Goal: Task Accomplishment & Management: Use online tool/utility

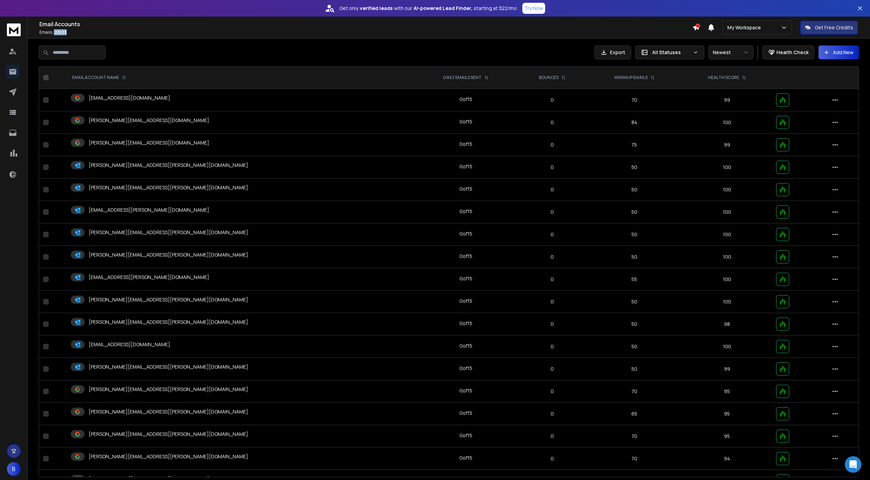
drag, startPoint x: 79, startPoint y: 30, endPoint x: 53, endPoint y: 31, distance: 25.6
click at [53, 31] on p "Emails : 23 / 23" at bounding box center [365, 33] width 653 height 6
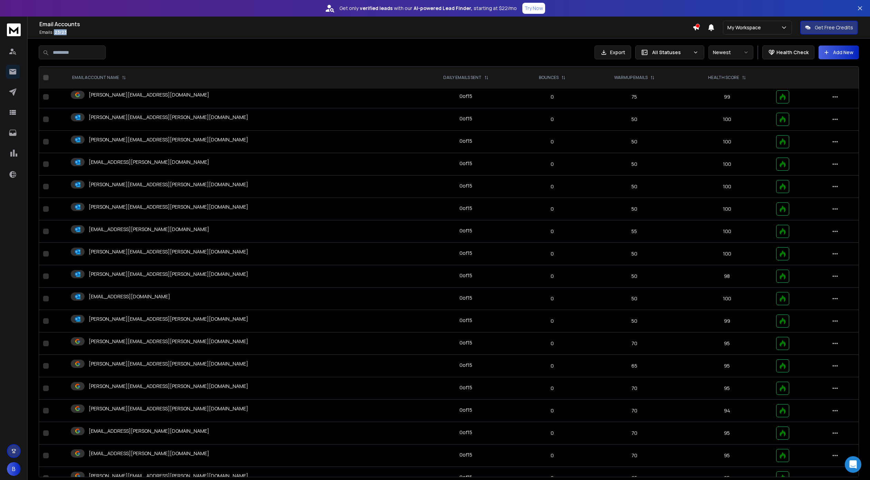
scroll to position [130, 0]
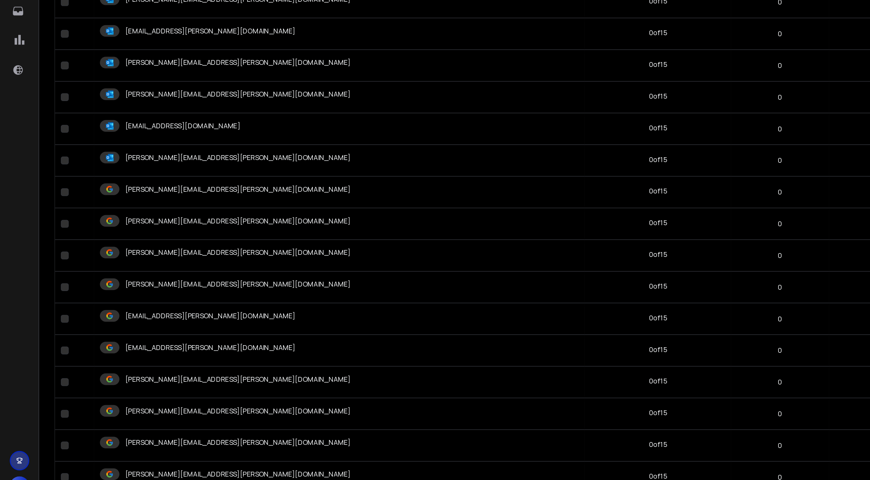
click at [166, 279] on div "[PERSON_NAME][EMAIL_ADDRESS][PERSON_NAME][DOMAIN_NAME]" at bounding box center [240, 282] width 339 height 8
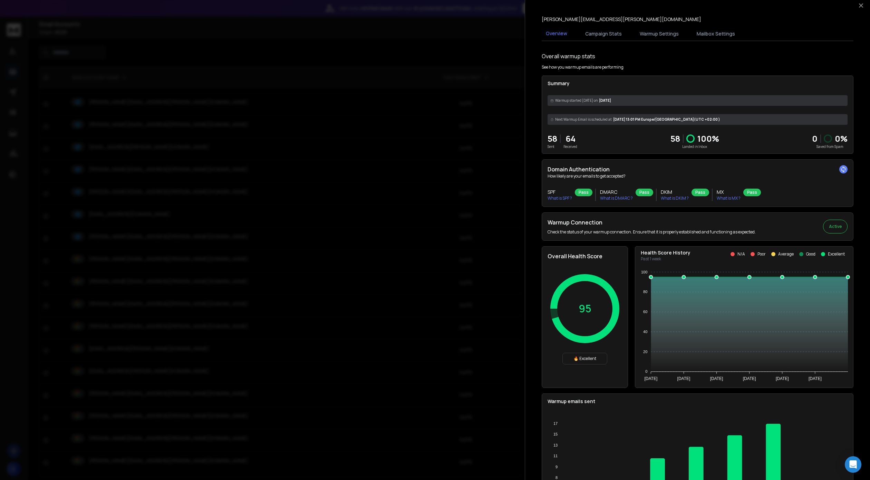
scroll to position [0, 0]
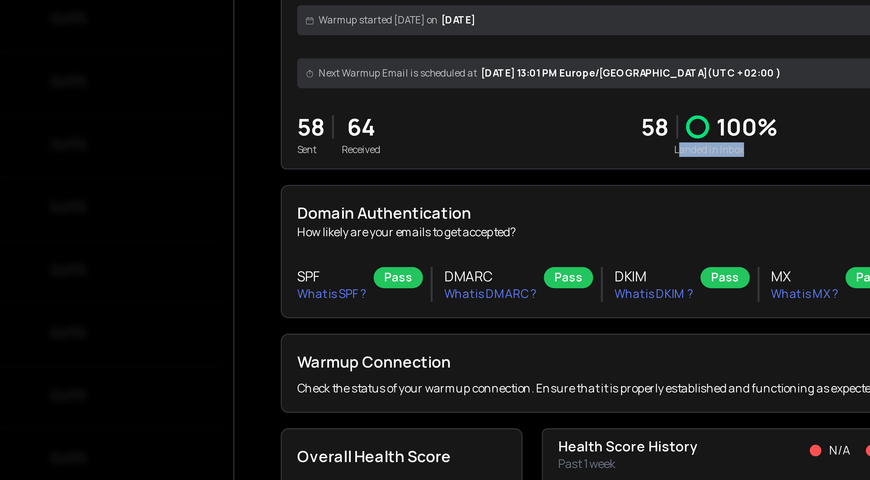
drag, startPoint x: 707, startPoint y: 150, endPoint x: 683, endPoint y: 150, distance: 24.2
click at [589, 150] on p "Landed in Inbox" at bounding box center [694, 150] width 49 height 5
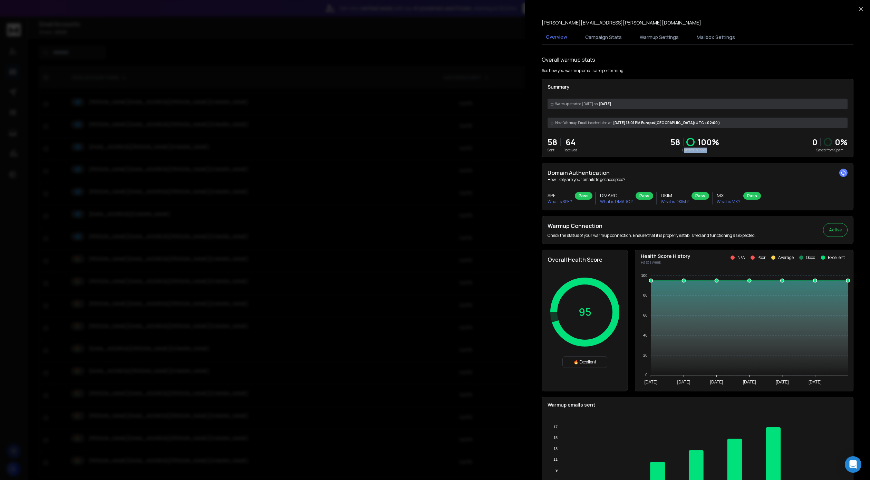
click at [392, 152] on div at bounding box center [435, 240] width 870 height 480
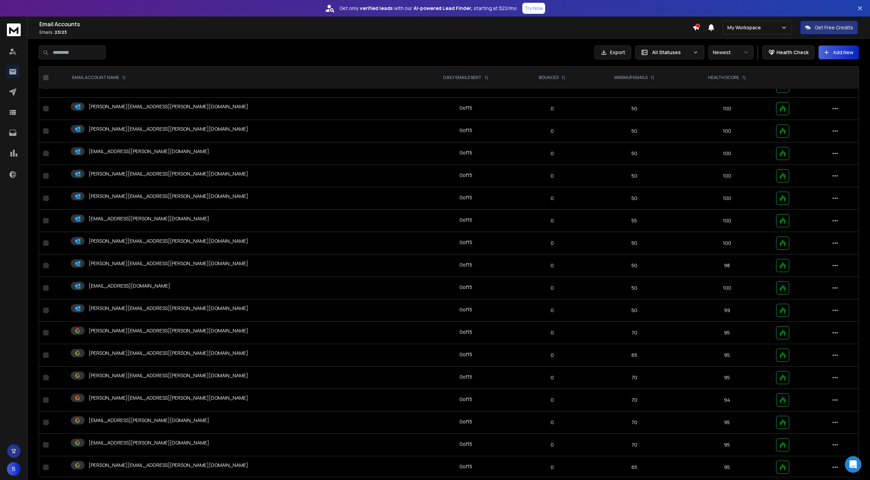
scroll to position [46, 0]
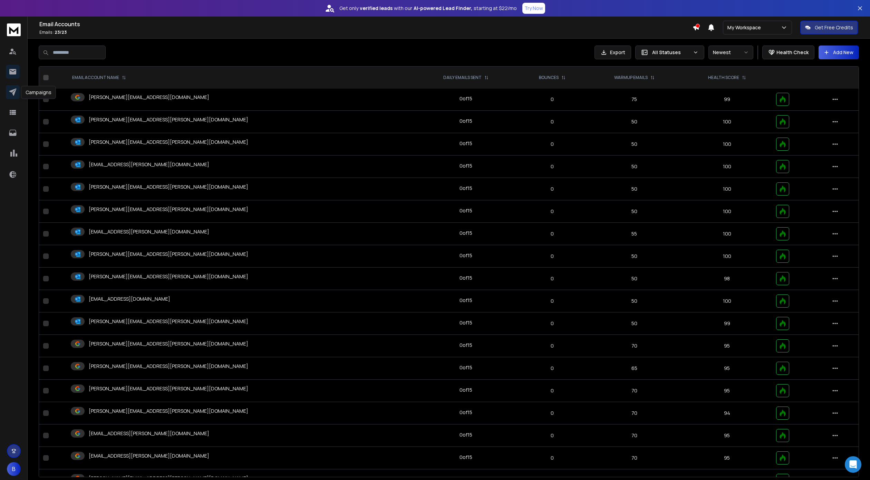
click at [13, 90] on icon at bounding box center [12, 91] width 7 height 7
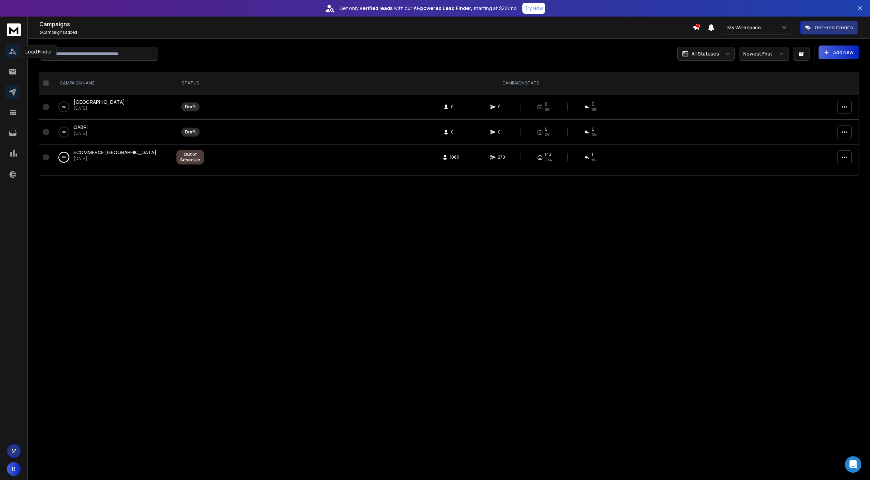
click at [11, 53] on icon at bounding box center [12, 52] width 7 height 3
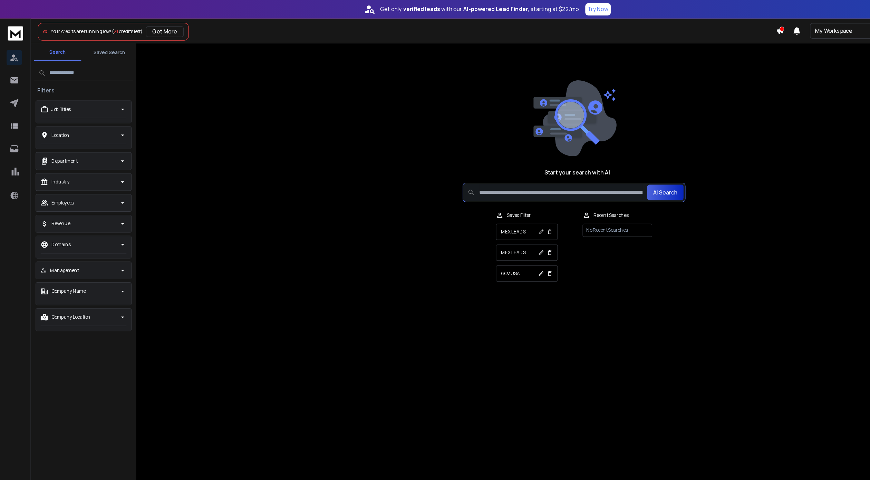
click at [451, 242] on p "GOV USA" at bounding box center [455, 245] width 17 height 6
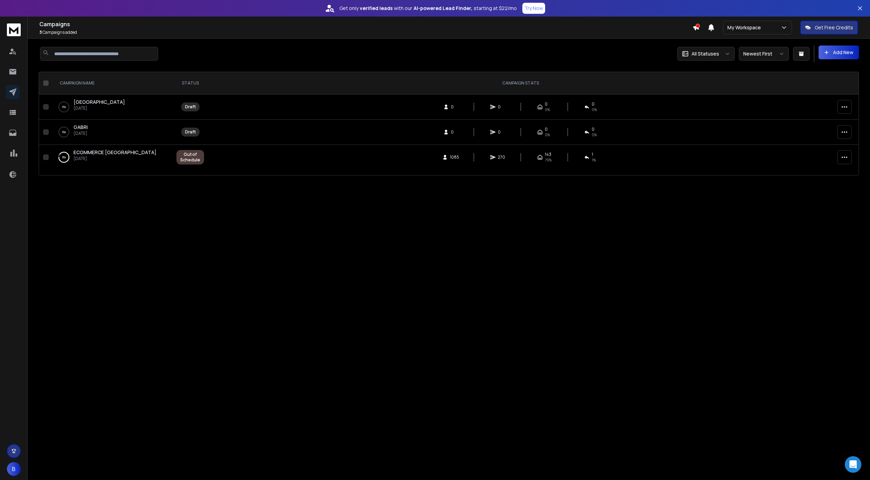
click at [107, 152] on span "ECOMMERCE [GEOGRAPHIC_DATA]" at bounding box center [115, 152] width 83 height 7
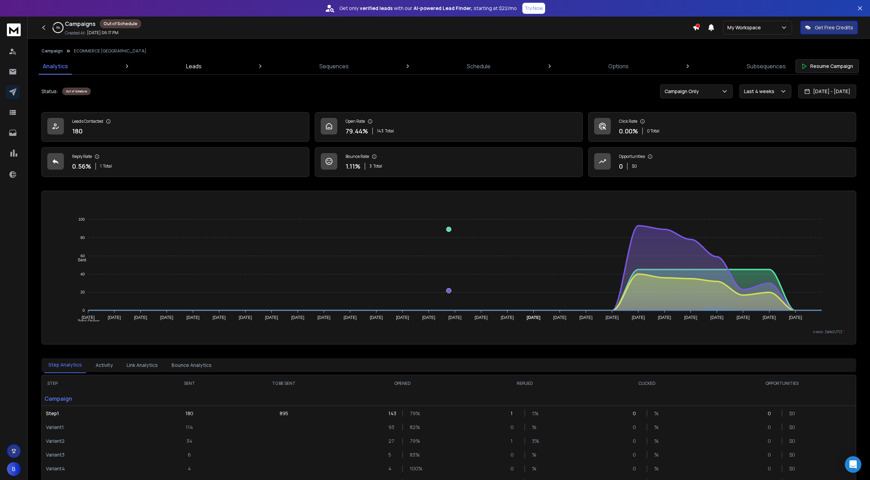
click at [188, 67] on p "Leads" at bounding box center [194, 66] width 16 height 8
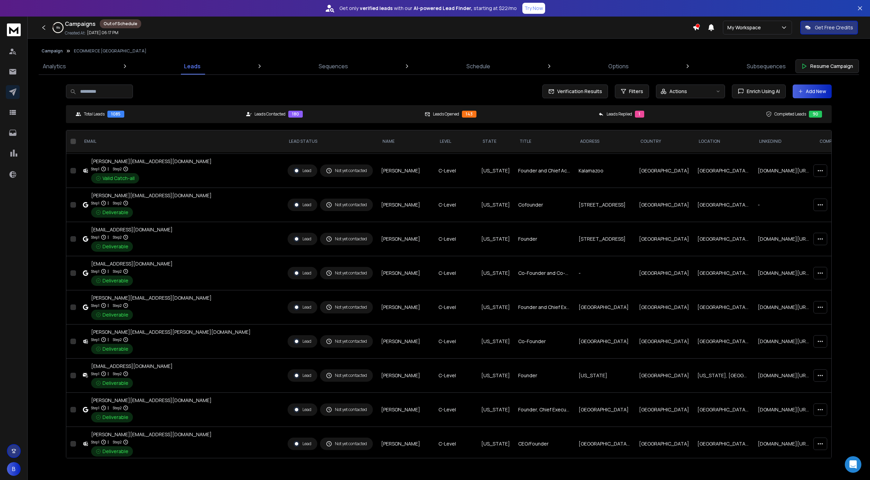
scroll to position [60, 0]
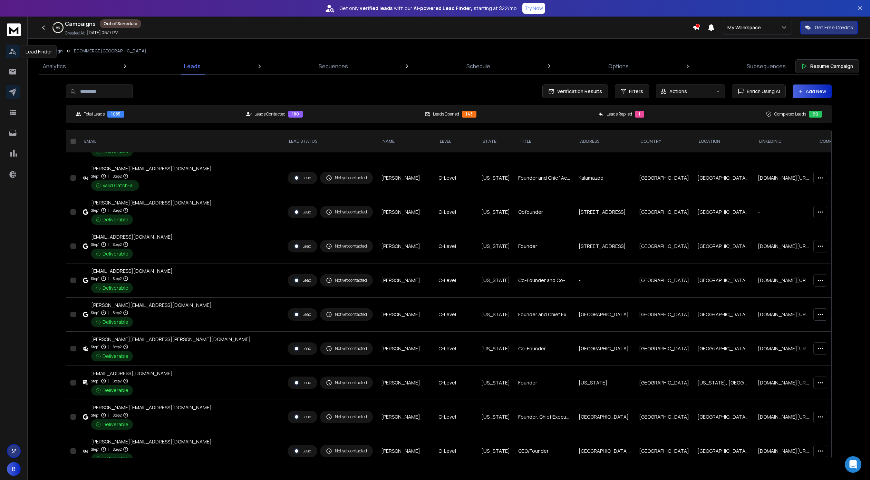
click at [18, 54] on link at bounding box center [13, 52] width 14 height 14
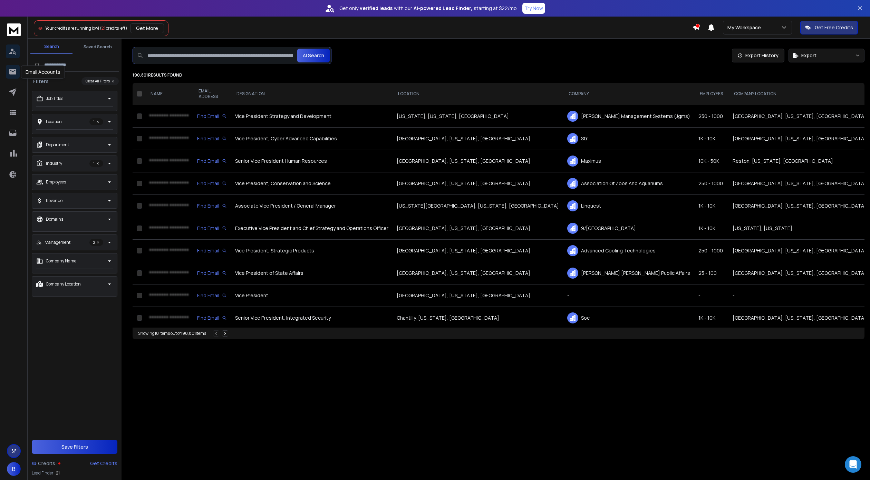
click at [14, 71] on icon at bounding box center [12, 72] width 7 height 6
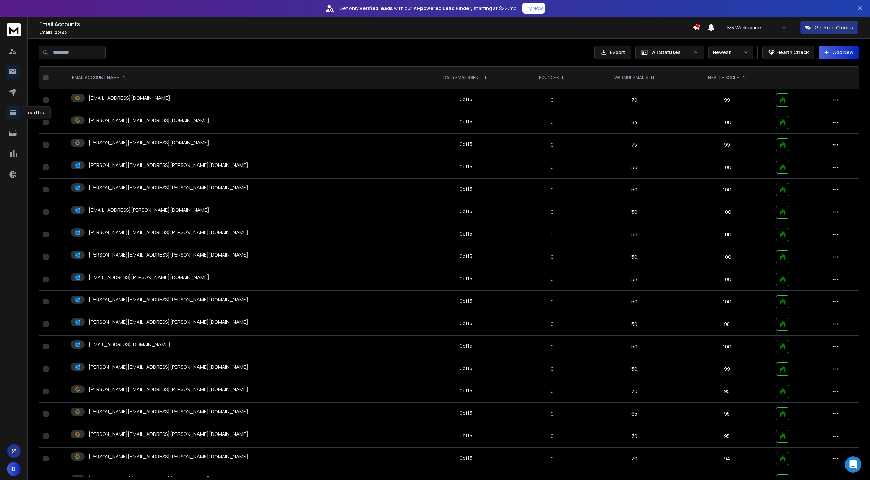
click at [14, 115] on icon at bounding box center [13, 112] width 8 height 8
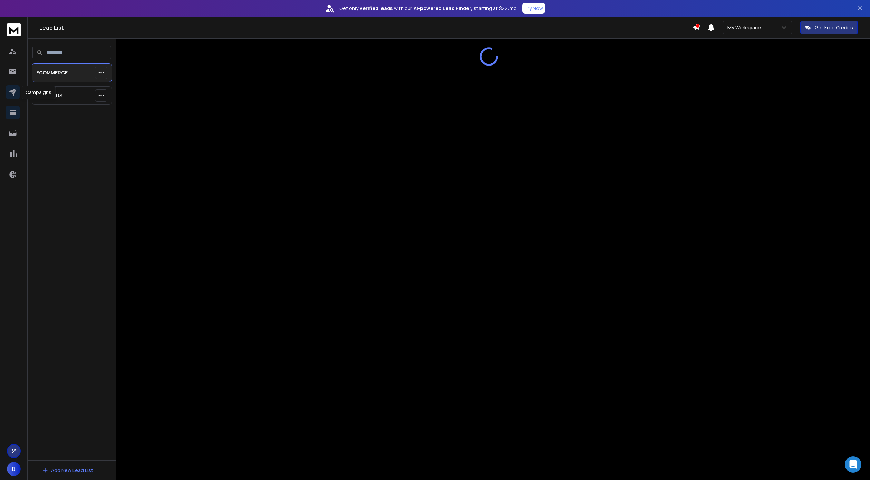
click at [10, 90] on icon at bounding box center [13, 92] width 8 height 8
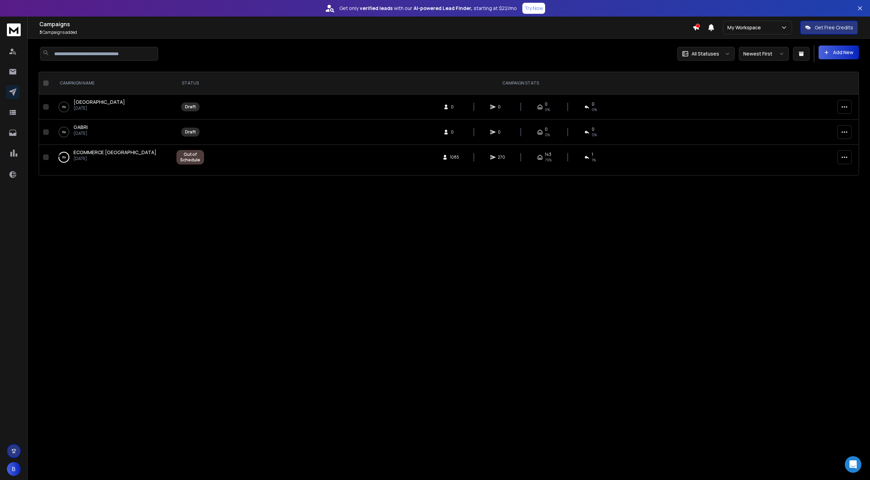
click at [108, 157] on p "[DATE]" at bounding box center [115, 159] width 83 height 6
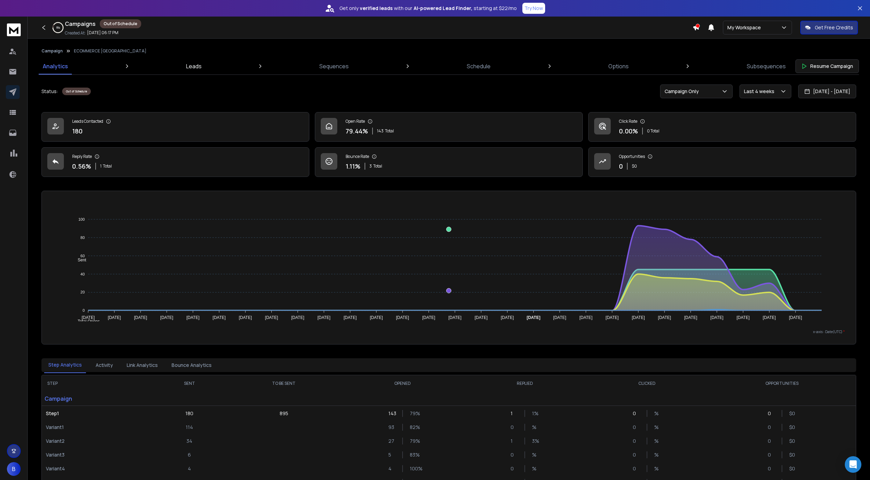
click at [195, 67] on p "Leads" at bounding box center [194, 66] width 16 height 8
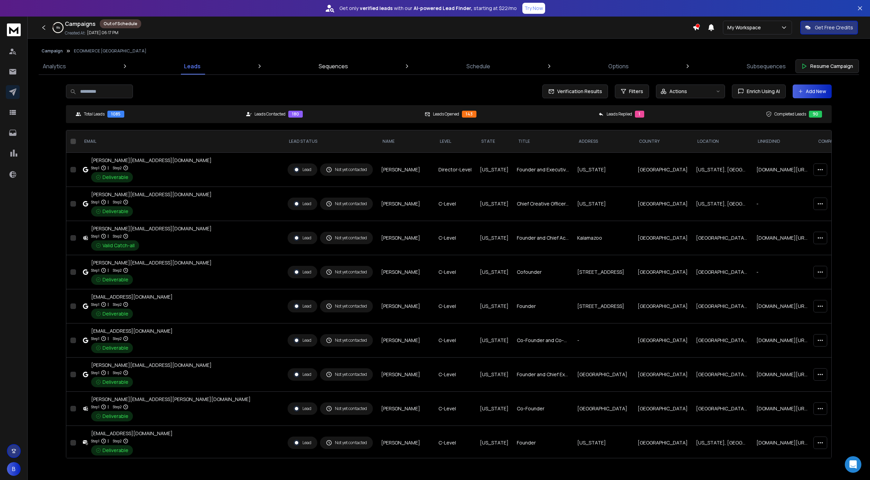
click at [332, 68] on p "Sequences" at bounding box center [333, 66] width 29 height 8
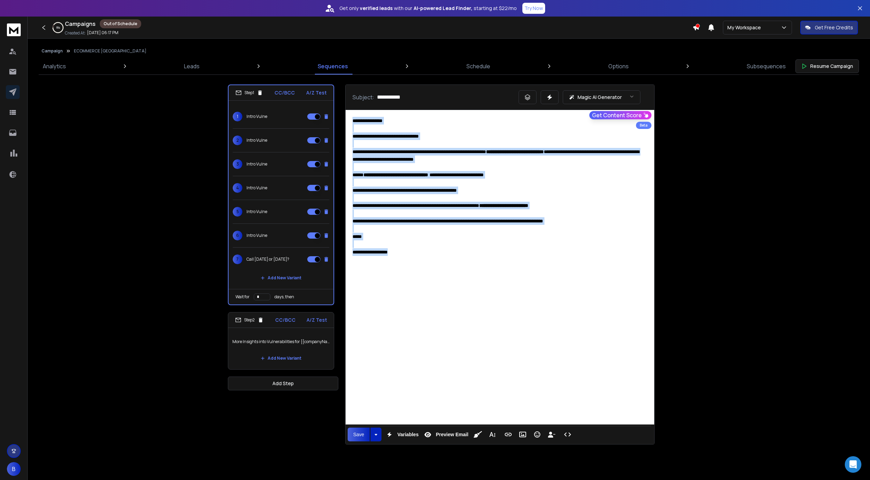
drag, startPoint x: 411, startPoint y: 255, endPoint x: 349, endPoint y: 121, distance: 148.1
click at [349, 121] on div "**********" at bounding box center [500, 267] width 309 height 315
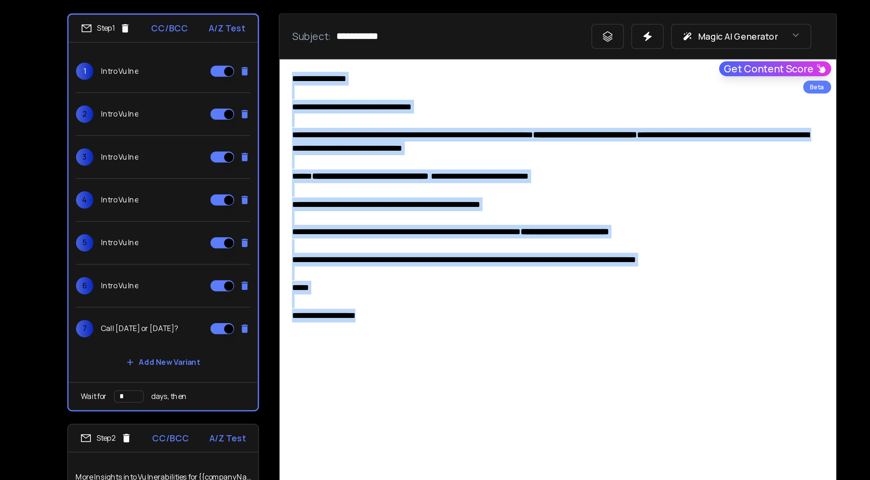
click at [495, 192] on div "**********" at bounding box center [499, 195] width 295 height 16
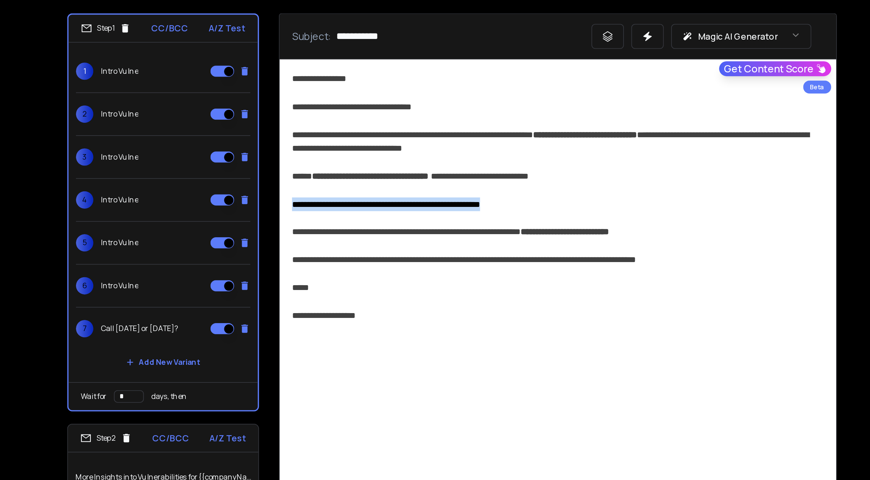
drag, startPoint x: 495, startPoint y: 192, endPoint x: 347, endPoint y: 187, distance: 148.8
click at [346, 187] on div "**********" at bounding box center [500, 267] width 309 height 315
click at [261, 138] on p "Intro Vulne" at bounding box center [256, 141] width 21 height 6
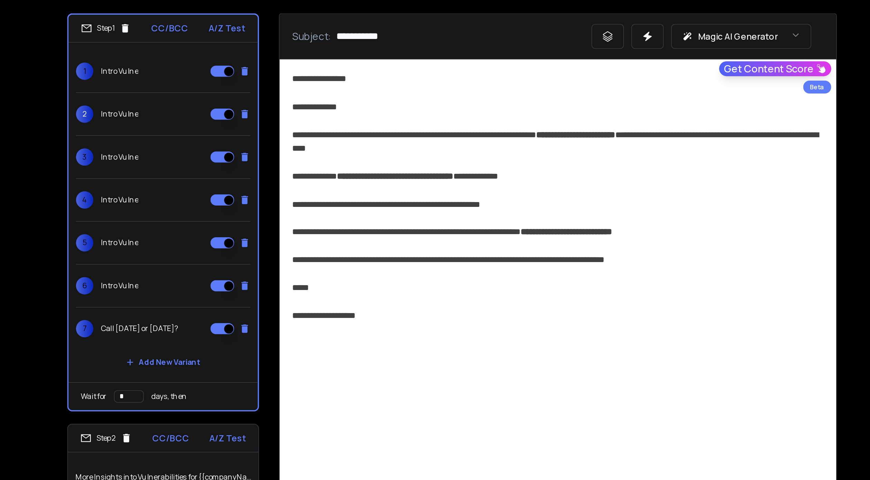
click at [258, 162] on p "Intro Vulne" at bounding box center [256, 165] width 21 height 6
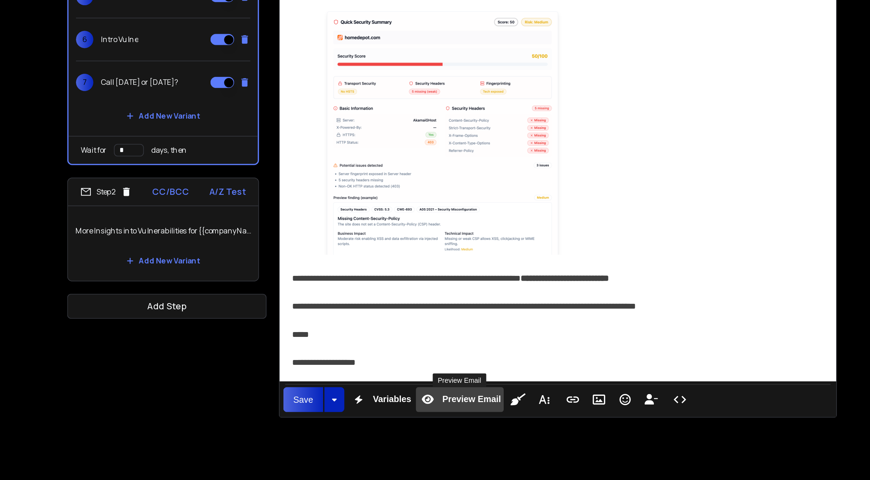
click at [445, 438] on span "Preview Email" at bounding box center [451, 436] width 35 height 6
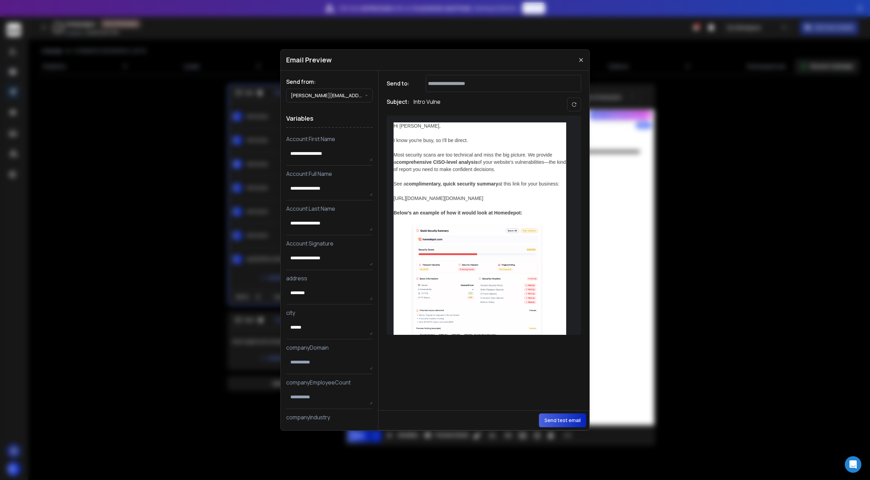
drag, startPoint x: 581, startPoint y: 233, endPoint x: 577, endPoint y: 275, distance: 41.6
click at [577, 275] on div "Hi [PERSON_NAME], I know you're busy, so I'll be direct. Most security scans ar…" at bounding box center [484, 226] width 194 height 220
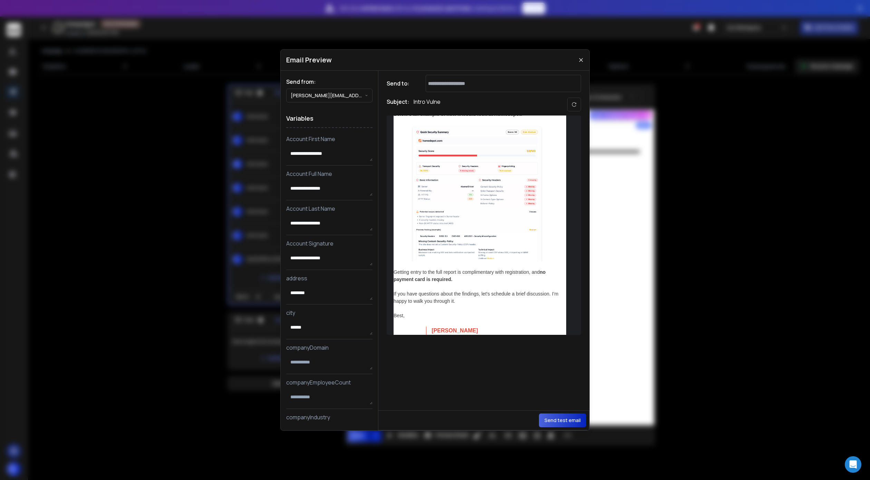
scroll to position [144, 0]
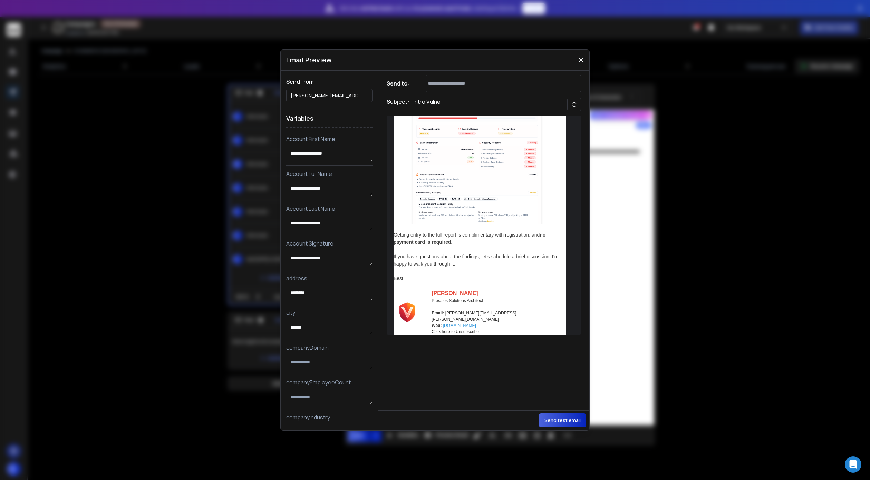
drag, startPoint x: 524, startPoint y: 326, endPoint x: 406, endPoint y: 291, distance: 123.1
click at [582, 61] on icon at bounding box center [581, 60] width 6 height 6
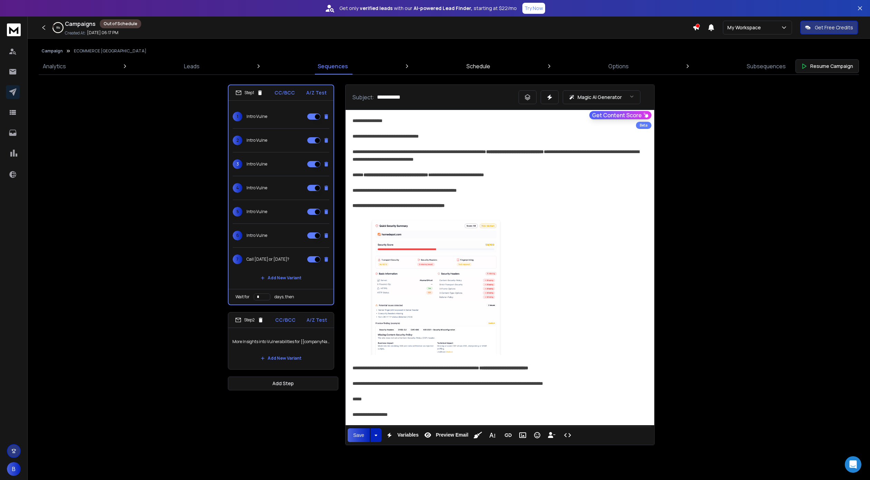
click at [470, 64] on p "Schedule" at bounding box center [478, 66] width 24 height 8
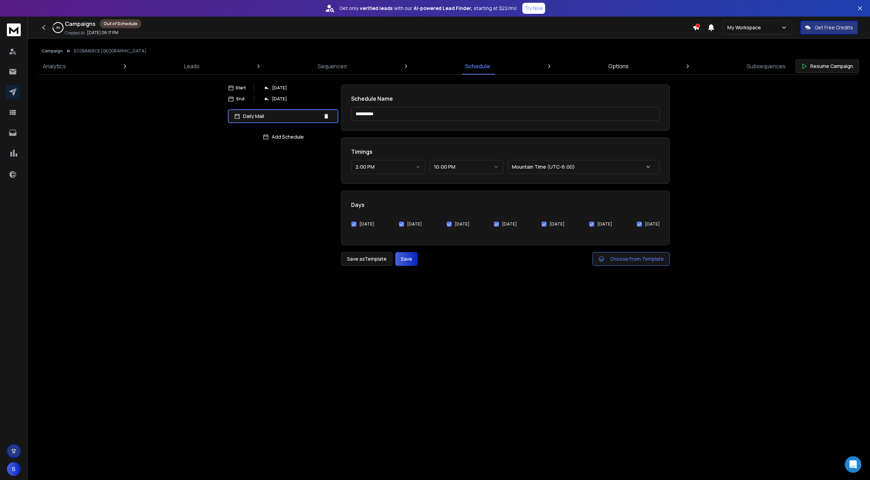
click at [589, 70] on p "Options" at bounding box center [618, 66] width 20 height 8
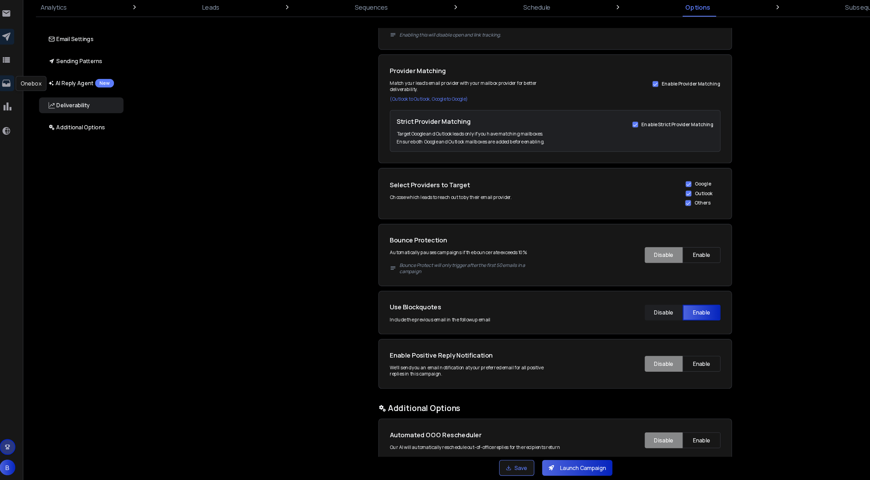
click at [12, 136] on icon at bounding box center [13, 133] width 8 height 8
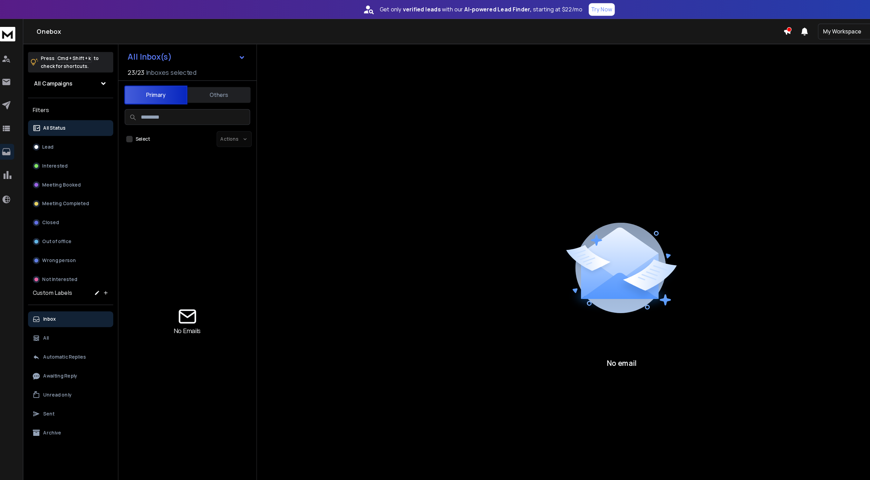
scroll to position [48, 0]
click at [11, 94] on icon at bounding box center [13, 92] width 8 height 8
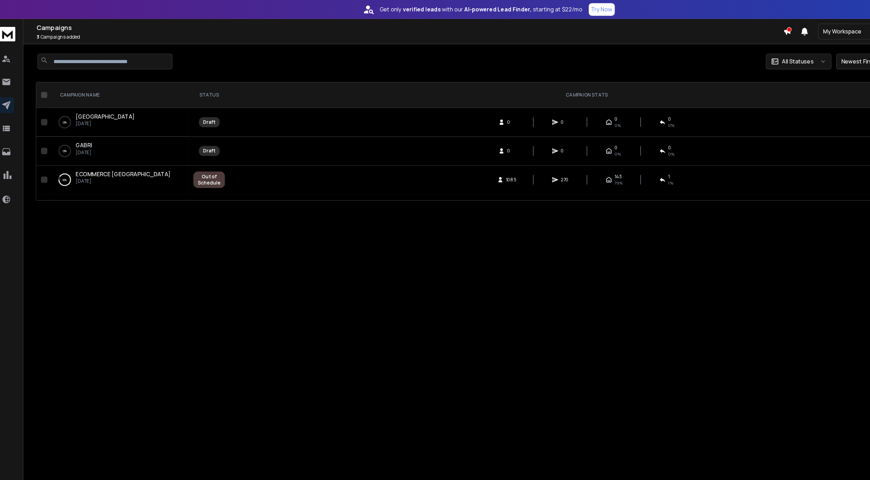
click at [100, 152] on span "ECOMMERCE [GEOGRAPHIC_DATA]" at bounding box center [115, 152] width 83 height 7
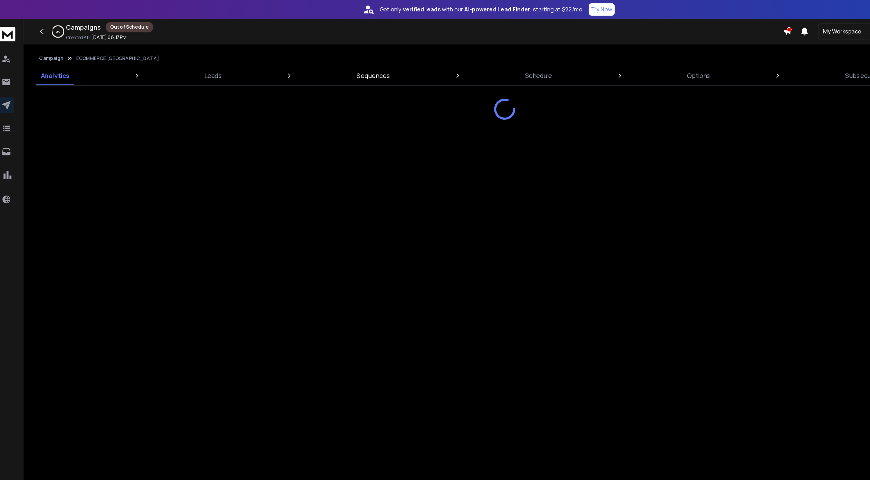
click at [349, 65] on link "Sequences" at bounding box center [334, 66] width 38 height 17
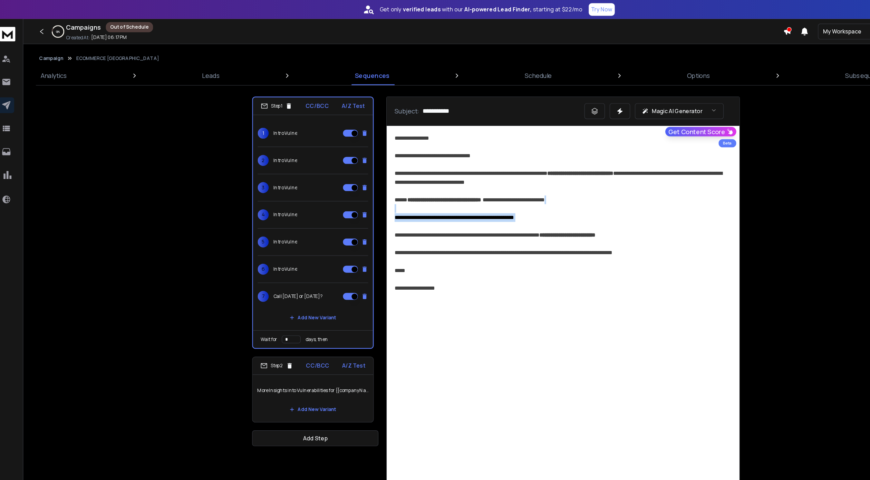
drag, startPoint x: 510, startPoint y: 195, endPoint x: 340, endPoint y: 185, distance: 169.8
click at [340, 185] on div "**********" at bounding box center [449, 265] width 442 height 360
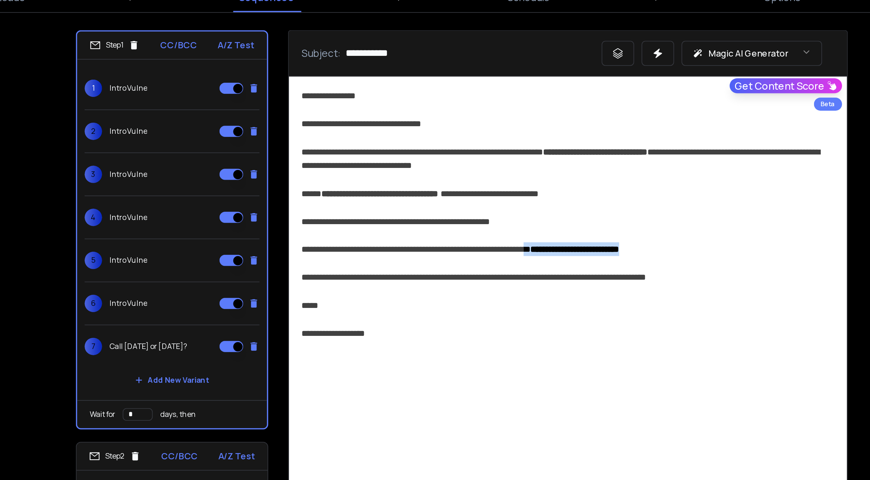
drag, startPoint x: 571, startPoint y: 206, endPoint x: 496, endPoint y: 205, distance: 74.6
click at [496, 205] on div "**********" at bounding box center [499, 210] width 295 height 16
click at [269, 133] on div "2 Intro Vulne" at bounding box center [281, 141] width 97 height 24
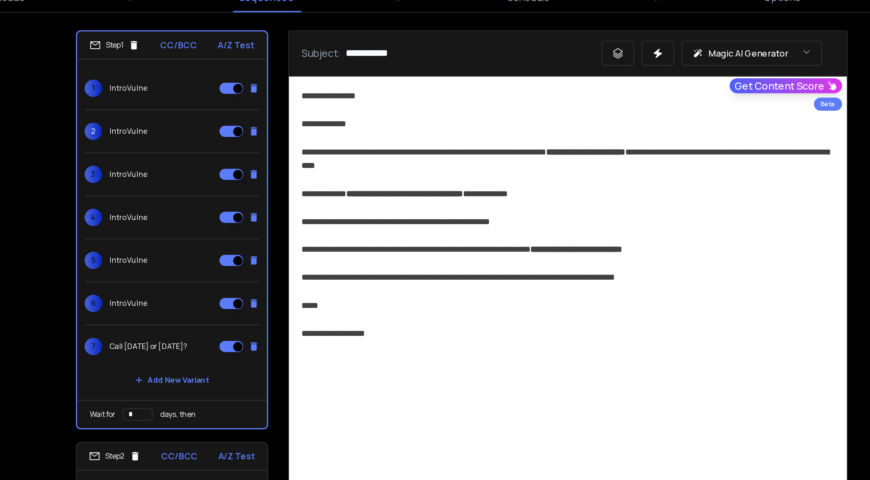
click at [259, 167] on div "3 Intro Vulne" at bounding box center [250, 164] width 35 height 10
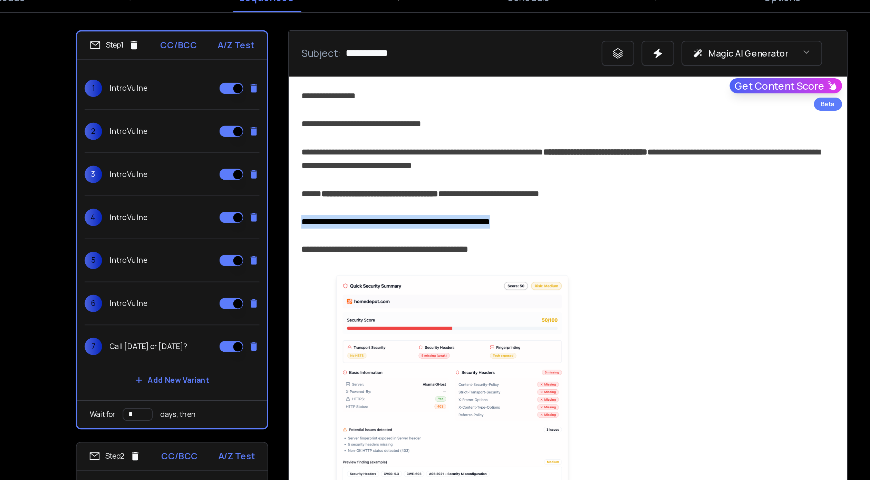
drag, startPoint x: 497, startPoint y: 191, endPoint x: 350, endPoint y: 186, distance: 147.1
click at [350, 186] on div "**********" at bounding box center [500, 267] width 309 height 315
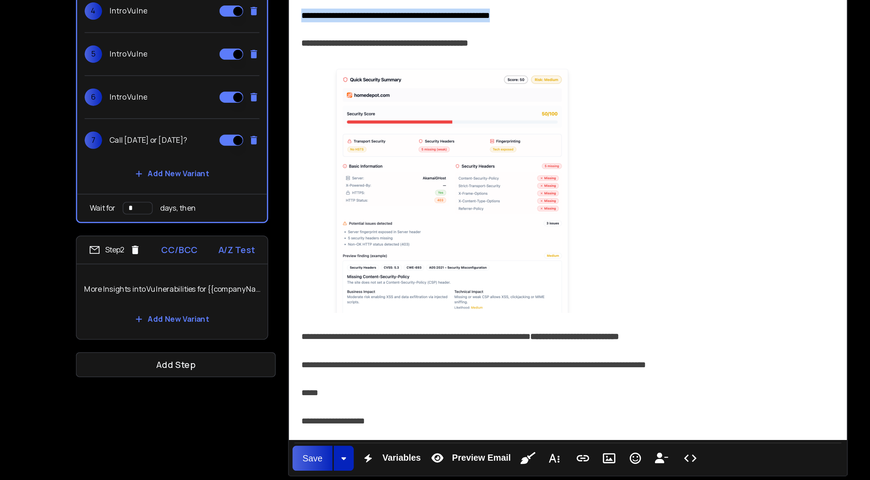
click at [278, 260] on p "Call [DATE] or [DATE]?" at bounding box center [267, 260] width 43 height 6
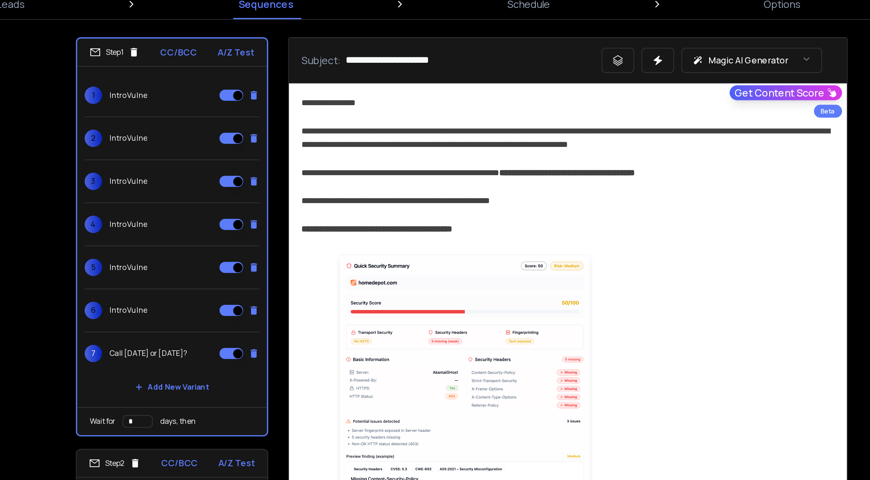
click at [267, 227] on div "6 Intro Vulne" at bounding box center [281, 236] width 97 height 24
type input "**********"
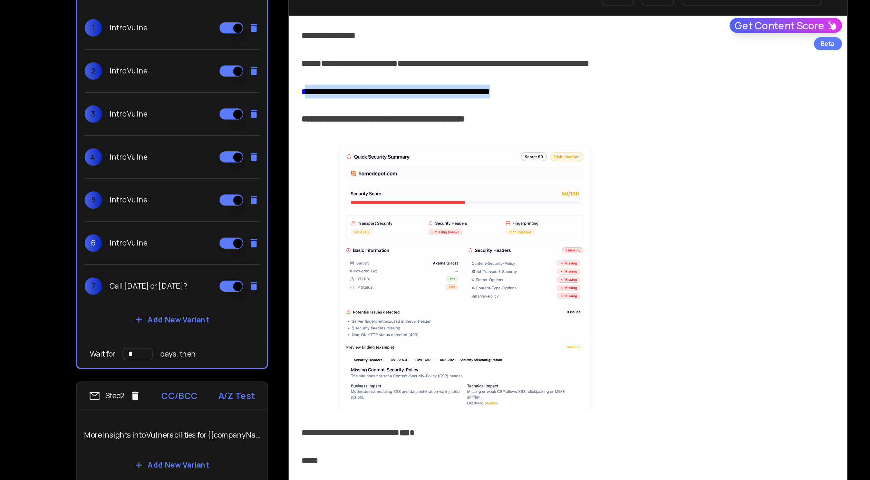
drag, startPoint x: 498, startPoint y: 154, endPoint x: 354, endPoint y: 151, distance: 144.3
click at [353, 151] on div "**********" at bounding box center [499, 148] width 295 height 31
click at [495, 149] on div "**********" at bounding box center [499, 148] width 295 height 31
drag, startPoint x: 494, startPoint y: 150, endPoint x: 432, endPoint y: 150, distance: 61.4
click at [432, 150] on div "**********" at bounding box center [499, 148] width 295 height 31
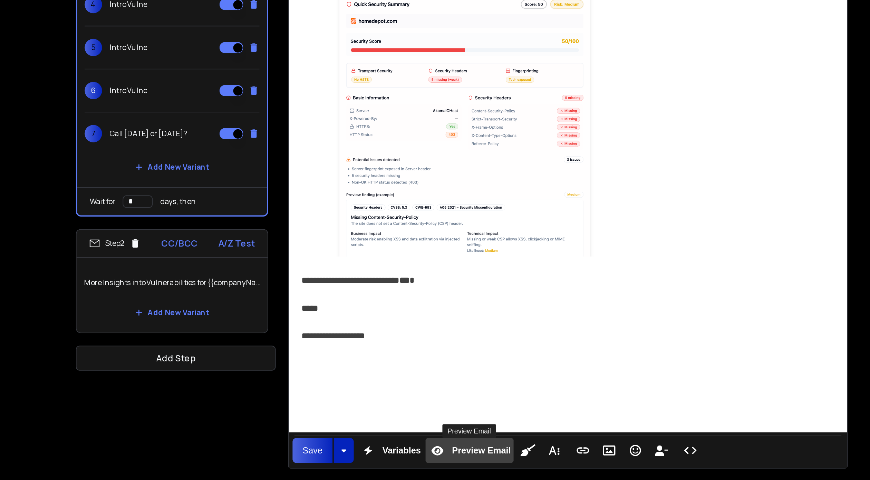
click at [451, 433] on span "Preview Email" at bounding box center [451, 435] width 35 height 6
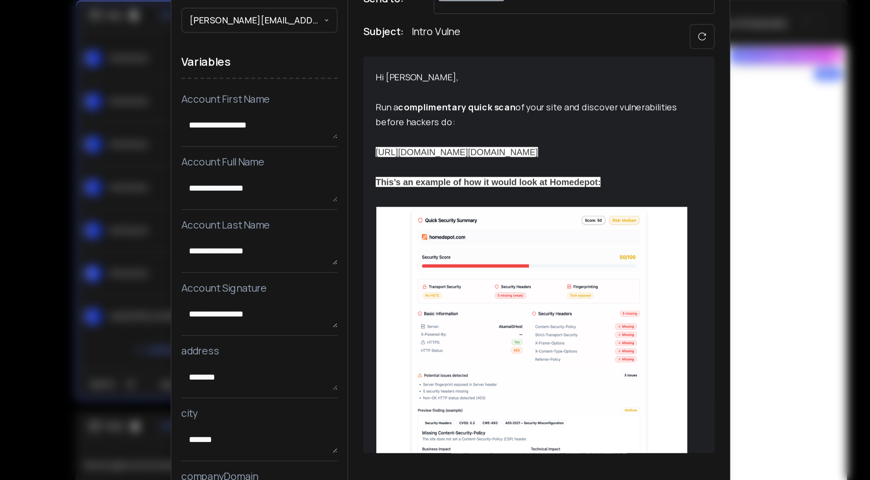
click at [476, 169] on link "[URL][DOMAIN_NAME][DOMAIN_NAME]" at bounding box center [439, 169] width 90 height 6
